Goal: Navigation & Orientation: Find specific page/section

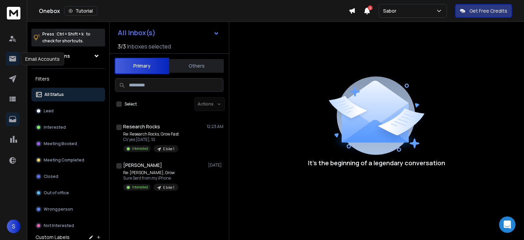
click at [14, 58] on icon at bounding box center [13, 59] width 8 height 8
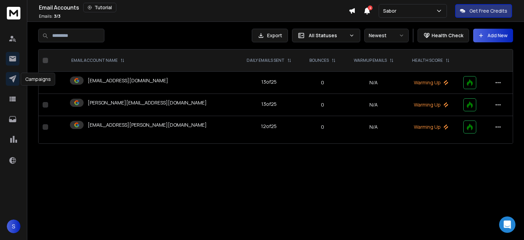
click at [11, 76] on icon at bounding box center [13, 79] width 8 height 8
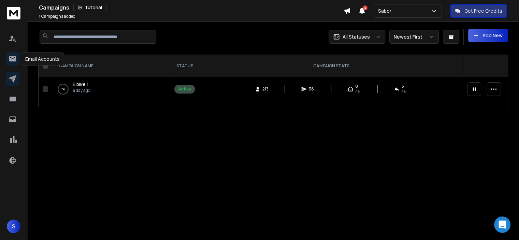
click at [13, 63] on link at bounding box center [13, 59] width 14 height 14
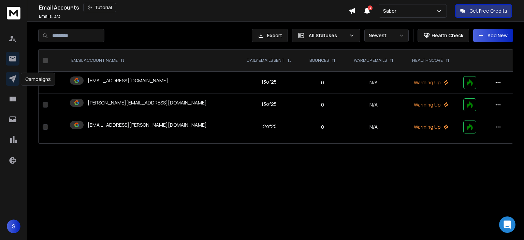
click at [13, 73] on link at bounding box center [13, 79] width 14 height 14
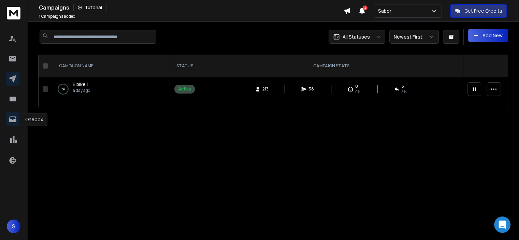
click at [9, 118] on icon at bounding box center [12, 119] width 7 height 6
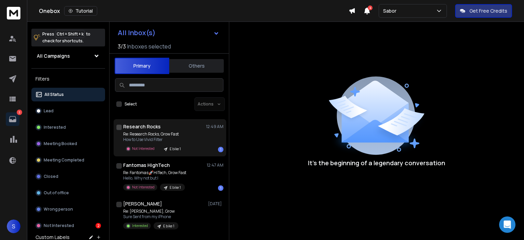
click at [146, 128] on h1 "Research Rocks" at bounding box center [142, 126] width 38 height 7
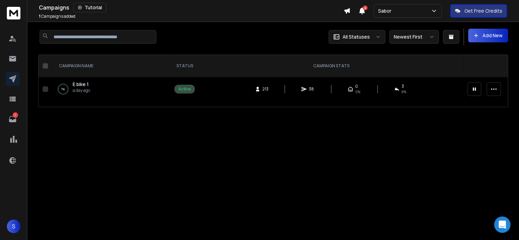
click at [5, 118] on div "1 S" at bounding box center [13, 120] width 27 height 240
click at [10, 117] on icon at bounding box center [12, 119] width 7 height 6
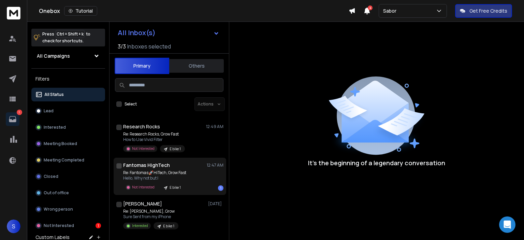
click at [151, 172] on p "Re: Fantomas🚀HiTech, Grow Fast" at bounding box center [154, 172] width 63 height 5
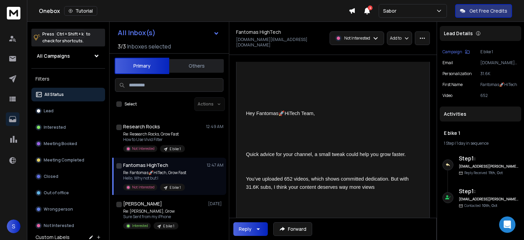
scroll to position [307, 0]
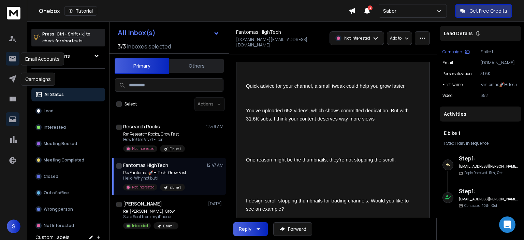
click at [13, 61] on icon at bounding box center [12, 58] width 7 height 5
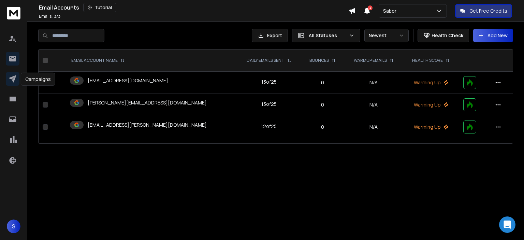
click at [10, 81] on icon at bounding box center [13, 79] width 8 height 8
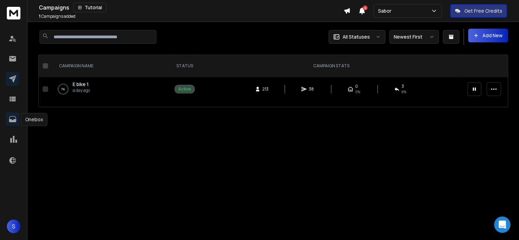
click at [14, 125] on link at bounding box center [13, 119] width 14 height 14
